Goal: Task Accomplishment & Management: Use online tool/utility

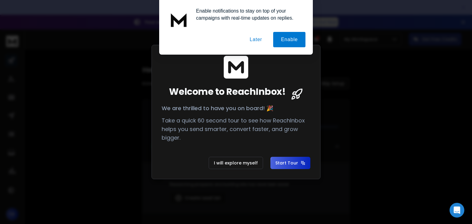
click at [281, 163] on span "Start Tour" at bounding box center [290, 163] width 30 height 6
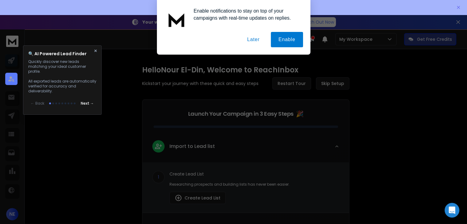
click at [254, 42] on button "Later" at bounding box center [254, 39] width 28 height 15
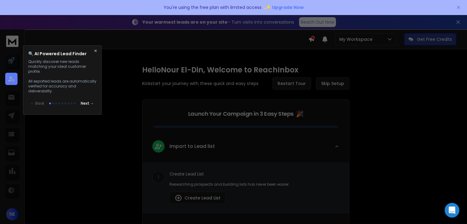
click at [100, 55] on div "🔍 AI Powered Lead Finder × Quickly discover new leads matching your ideal custo…" at bounding box center [62, 79] width 79 height 69
click at [95, 51] on button "×" at bounding box center [96, 51] width 4 height 6
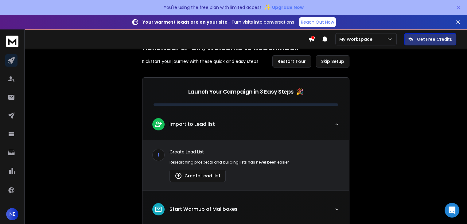
scroll to position [14, 0]
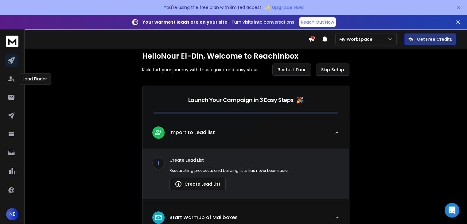
click at [11, 75] on icon at bounding box center [11, 78] width 7 height 7
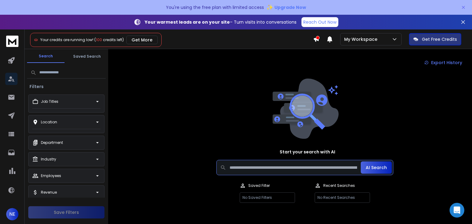
click at [59, 69] on input at bounding box center [66, 72] width 79 height 12
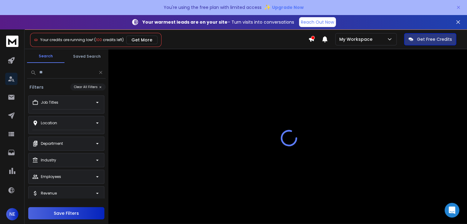
type input "*"
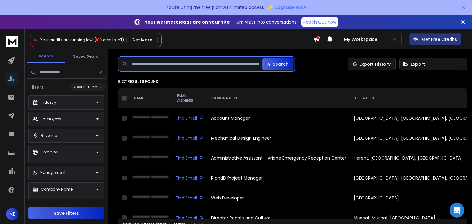
scroll to position [79, 0]
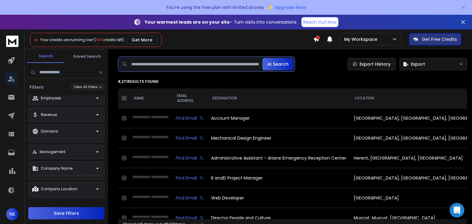
type input "**********"
click at [83, 166] on div "Company Name" at bounding box center [66, 169] width 68 height 6
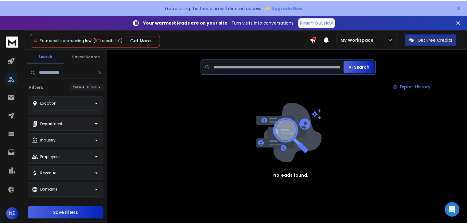
scroll to position [0, 0]
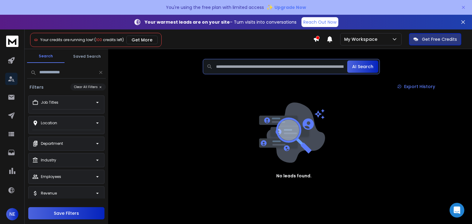
type input "**********"
click at [387, 38] on div "My Workspace" at bounding box center [370, 39] width 53 height 6
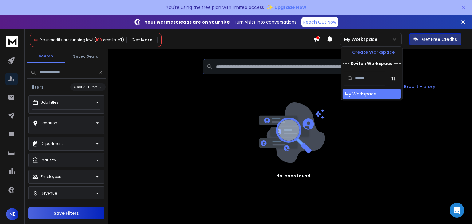
click at [387, 38] on div "My Workspace" at bounding box center [370, 39] width 53 height 6
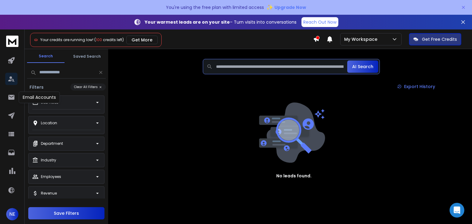
click at [10, 102] on link at bounding box center [11, 97] width 12 height 12
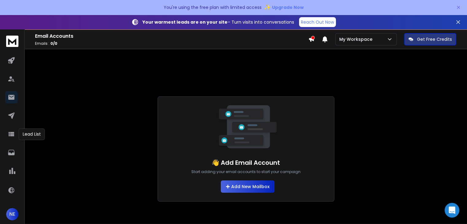
click at [13, 137] on icon at bounding box center [11, 134] width 7 height 7
